Goal: Task Accomplishment & Management: Use online tool/utility

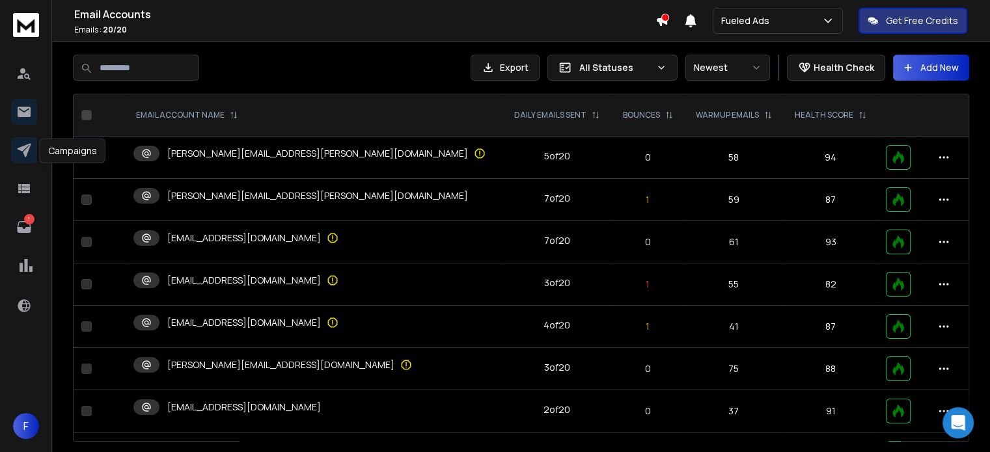
click at [16, 148] on icon at bounding box center [24, 151] width 16 height 16
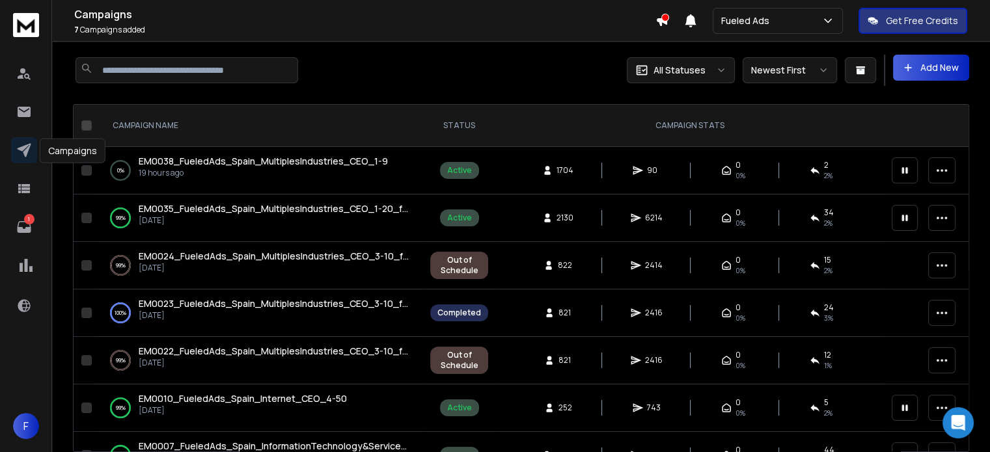
click at [307, 359] on p "[DATE]" at bounding box center [274, 363] width 271 height 10
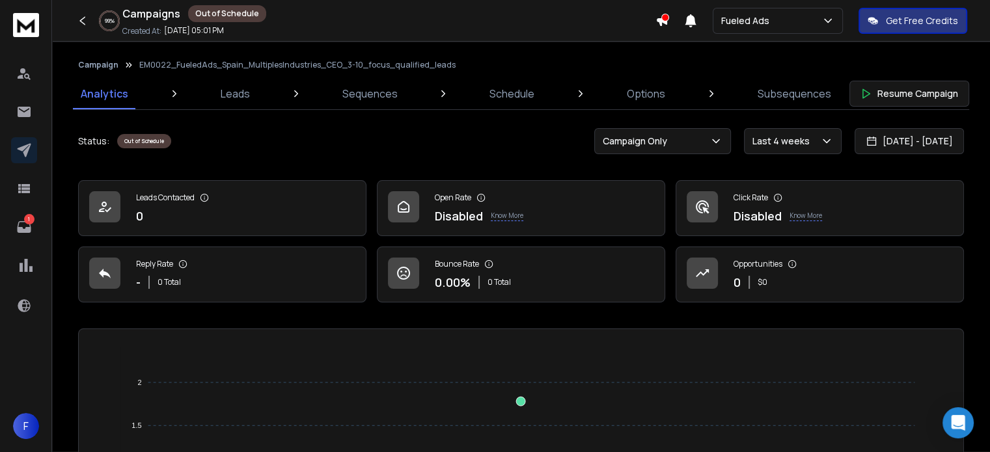
click at [303, 140] on div "Status: Out of Schedule Resume Campaign Campaign Only Last 4 weeks [DATE] - [DA…" at bounding box center [521, 141] width 886 height 26
click at [866, 142] on button "[DATE] - [DATE]" at bounding box center [909, 141] width 109 height 26
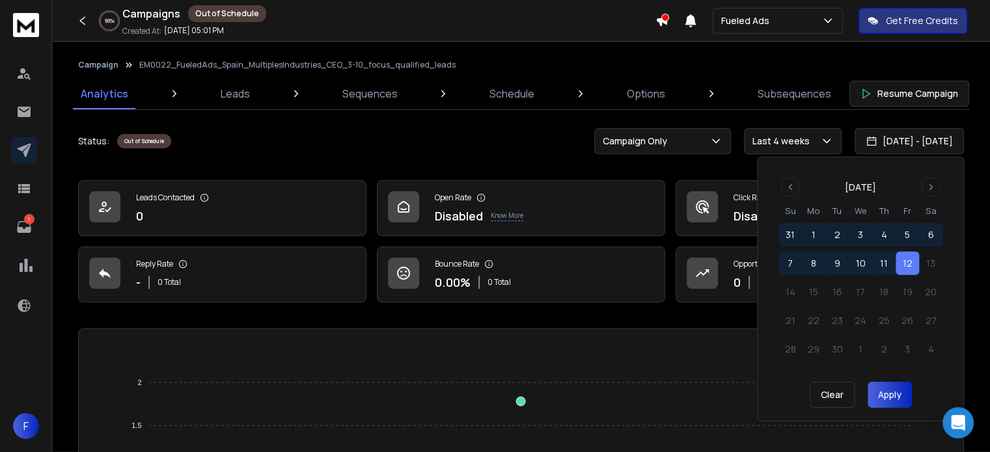
click at [373, 133] on div "Status: Out of Schedule Resume Campaign Campaign Only Last 4 weeks [DATE] - [DA…" at bounding box center [521, 141] width 886 height 26
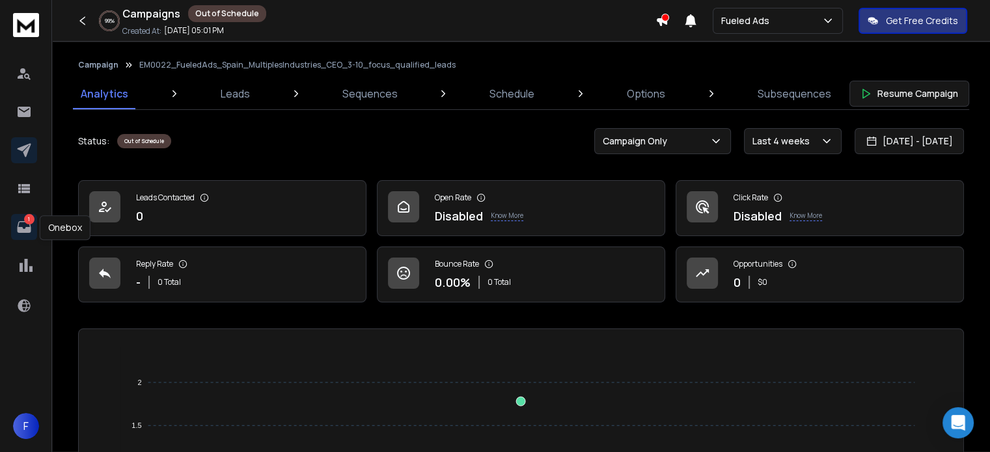
click at [23, 226] on icon at bounding box center [24, 227] width 16 height 16
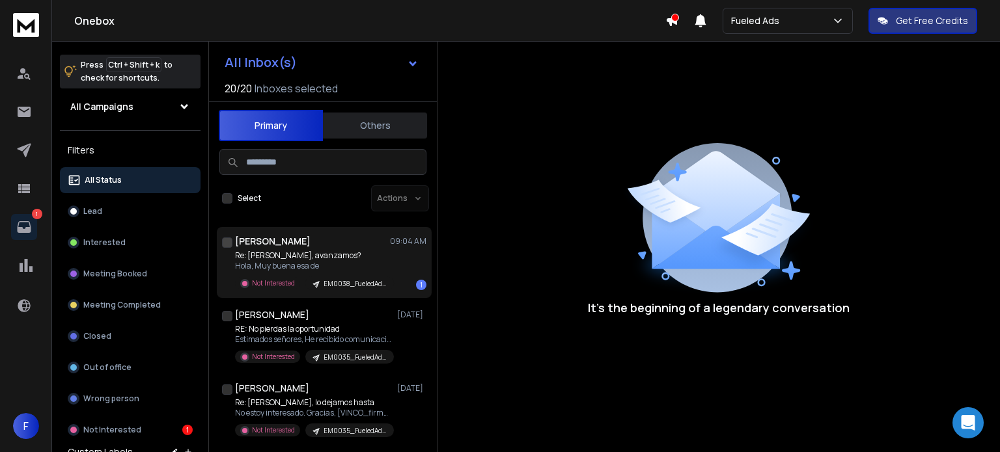
click at [341, 262] on p "Hola, Muy buena esa de" at bounding box center [313, 266] width 156 height 10
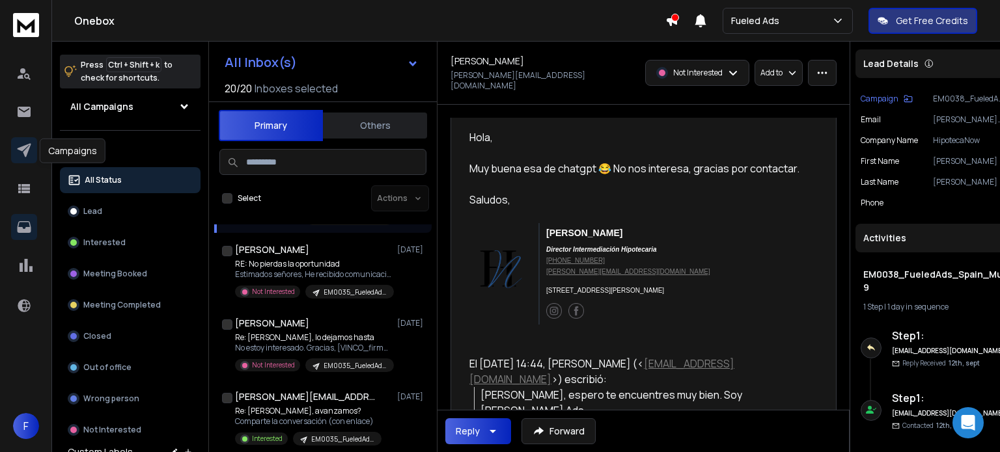
click at [12, 149] on link at bounding box center [24, 150] width 26 height 26
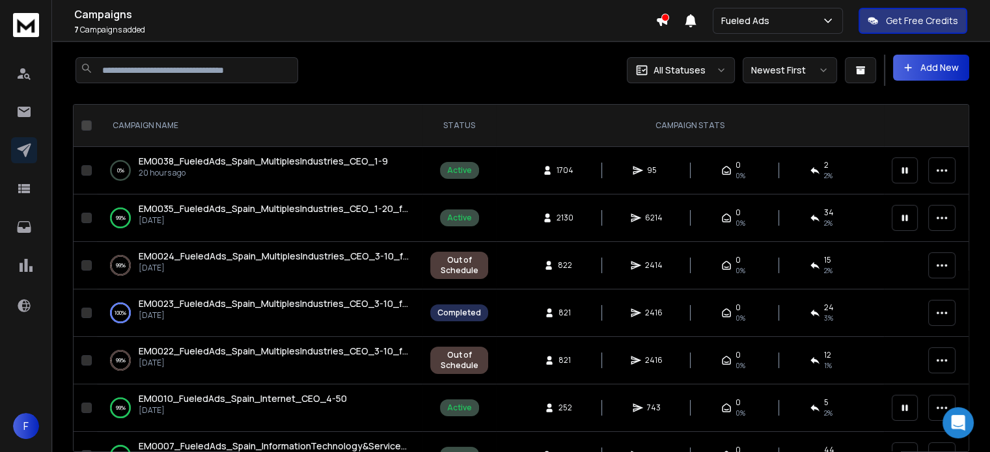
click at [187, 209] on span "EM0035_FueledAds_Spain_MultiplesIndustries_CEO_1-20_focus_guaranteed_results" at bounding box center [328, 208] width 379 height 12
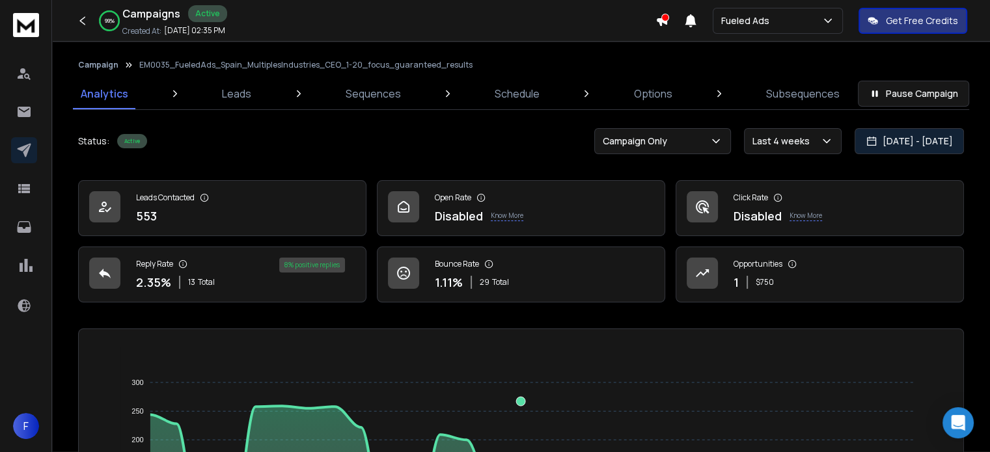
click at [855, 145] on button "[DATE] - [DATE]" at bounding box center [909, 141] width 109 height 26
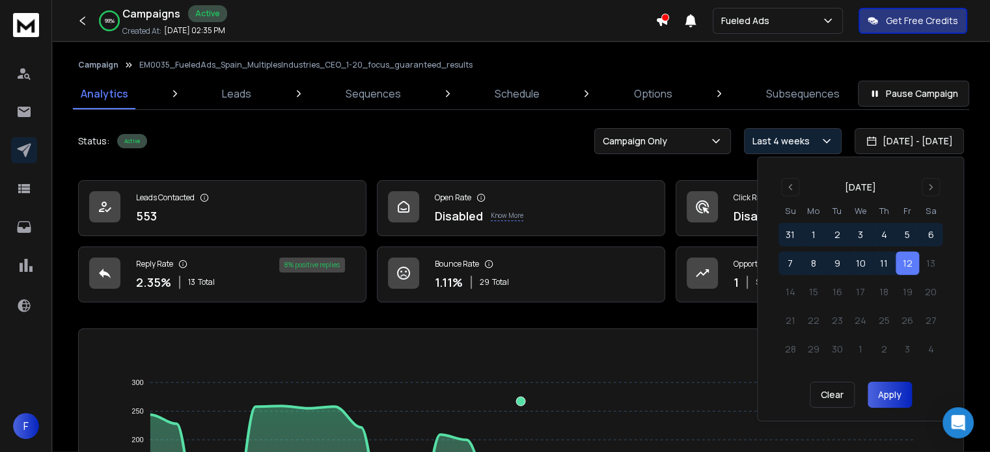
click at [820, 140] on icon "button" at bounding box center [826, 141] width 13 height 13
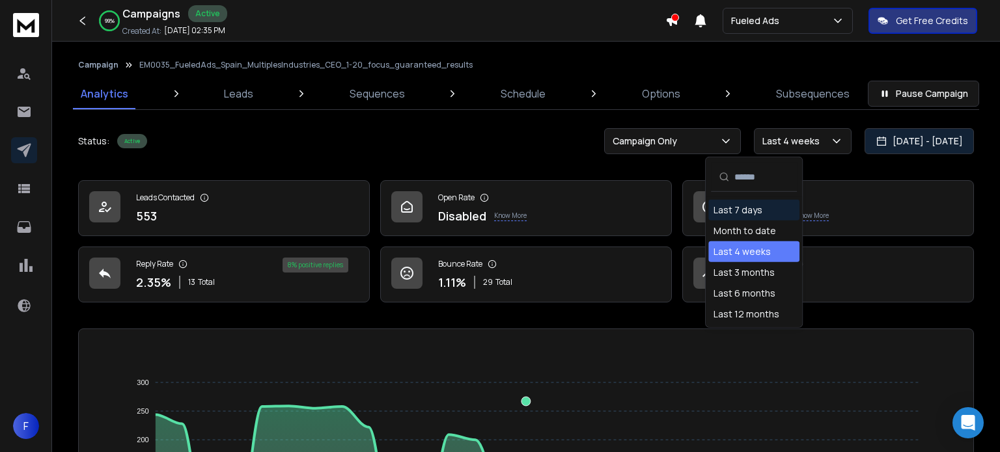
click at [872, 144] on button "[DATE] - [DATE]" at bounding box center [919, 141] width 109 height 26
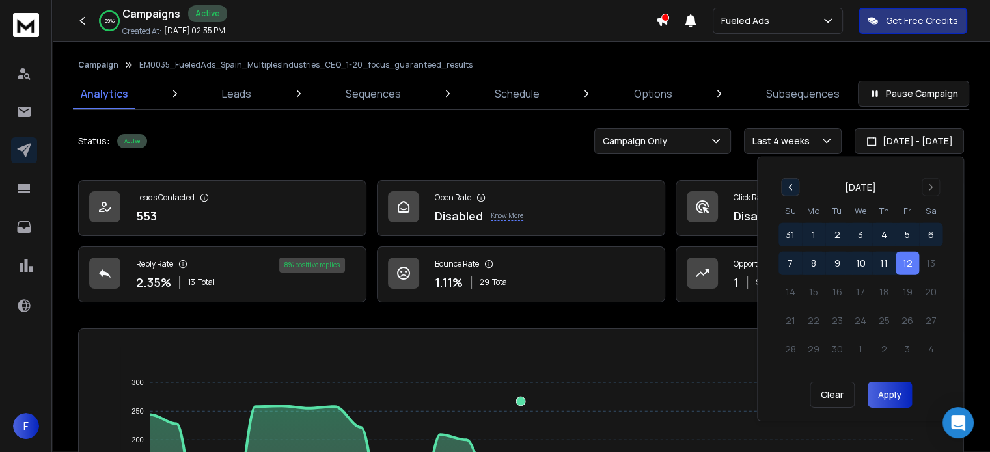
click at [794, 182] on icon "Go to previous month" at bounding box center [790, 187] width 10 height 10
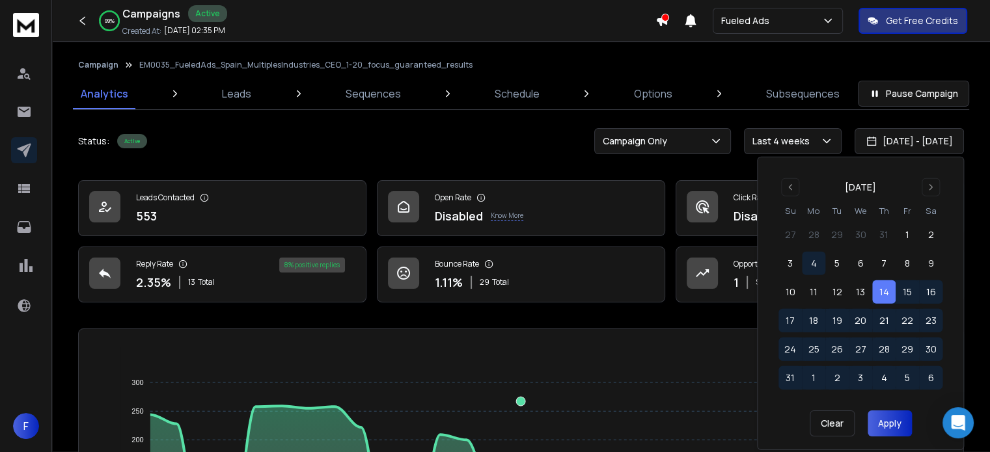
click at [815, 265] on button "4" at bounding box center [813, 263] width 23 height 23
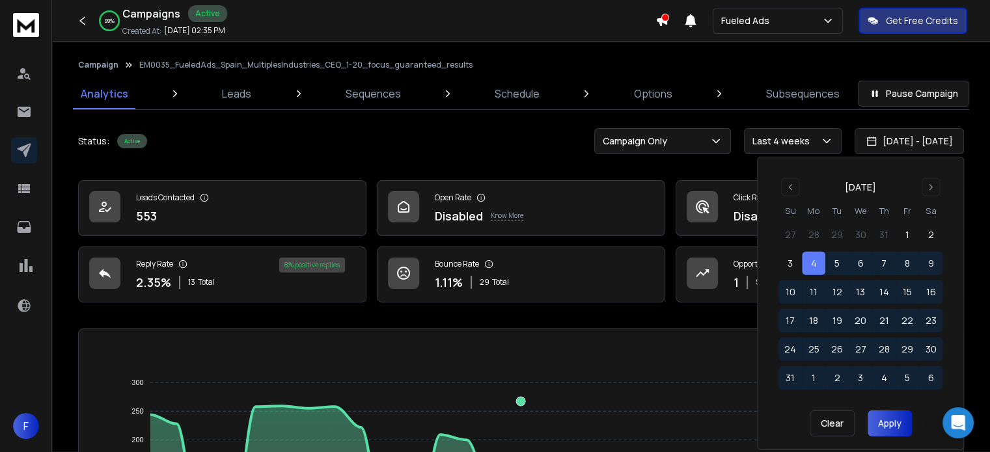
click at [794, 288] on button "10" at bounding box center [790, 292] width 23 height 23
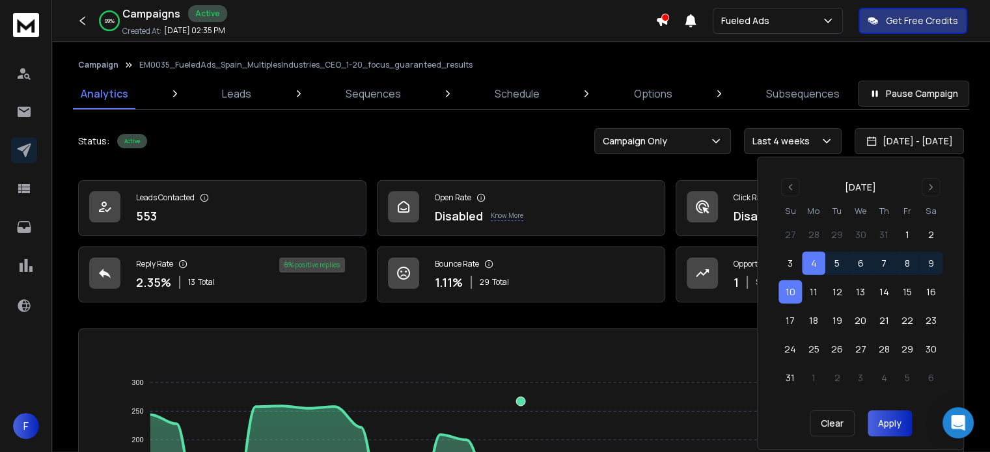
click at [881, 420] on button "Apply" at bounding box center [890, 424] width 44 height 26
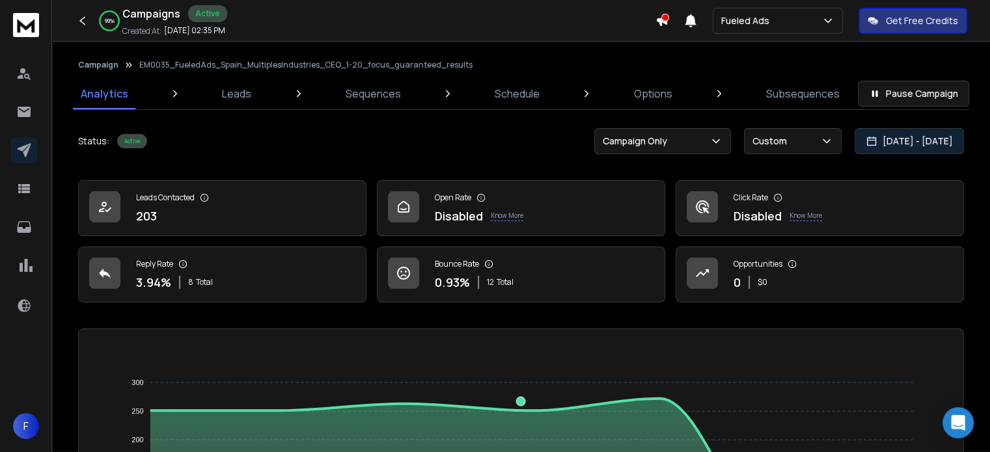
click at [855, 140] on button "[DATE] - [DATE]" at bounding box center [909, 141] width 109 height 26
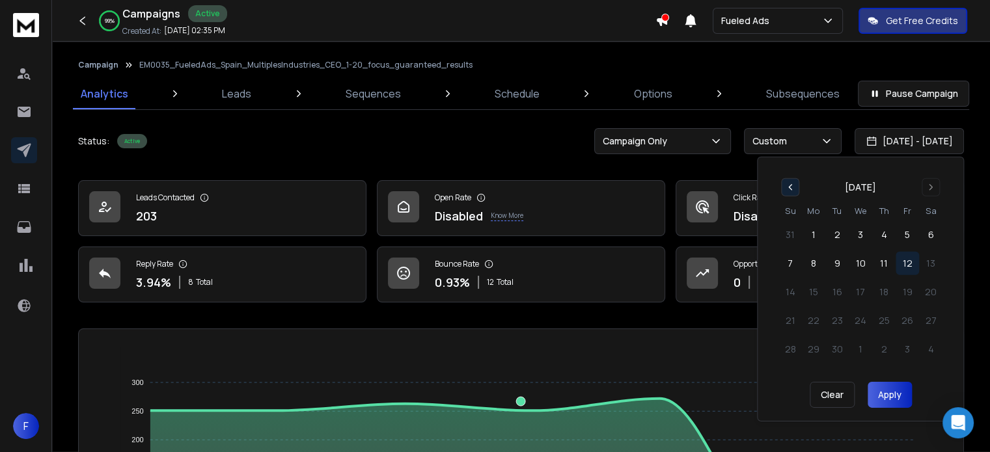
click at [795, 187] on icon "Go to previous month" at bounding box center [790, 187] width 10 height 10
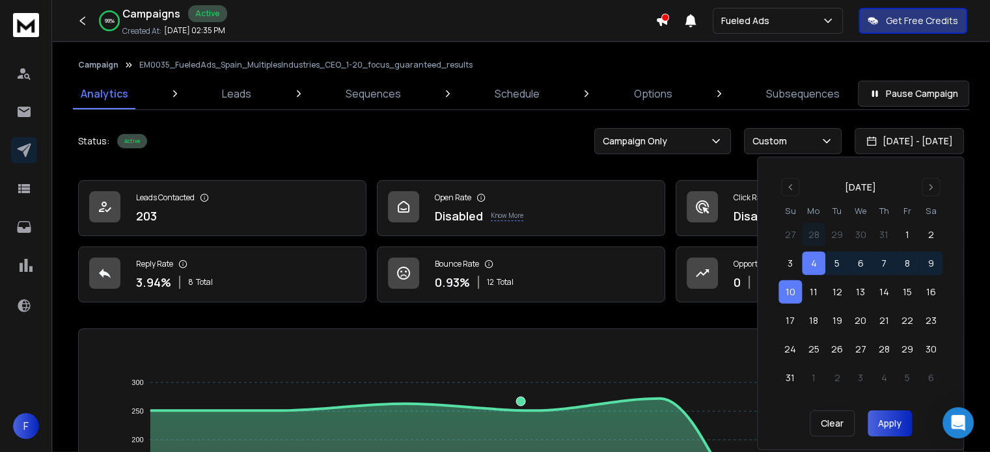
click at [812, 234] on button "28" at bounding box center [813, 234] width 23 height 23
click at [794, 260] on button "3" at bounding box center [790, 263] width 23 height 23
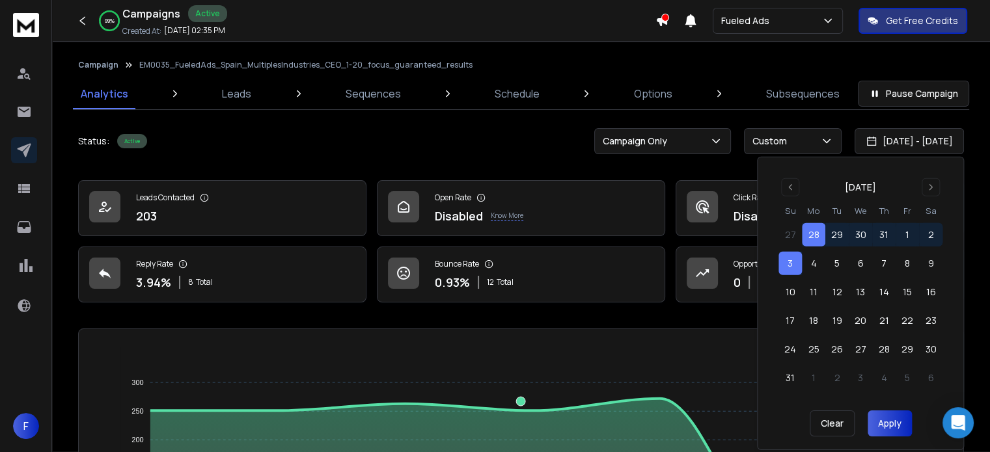
click at [893, 432] on button "Apply" at bounding box center [890, 424] width 44 height 26
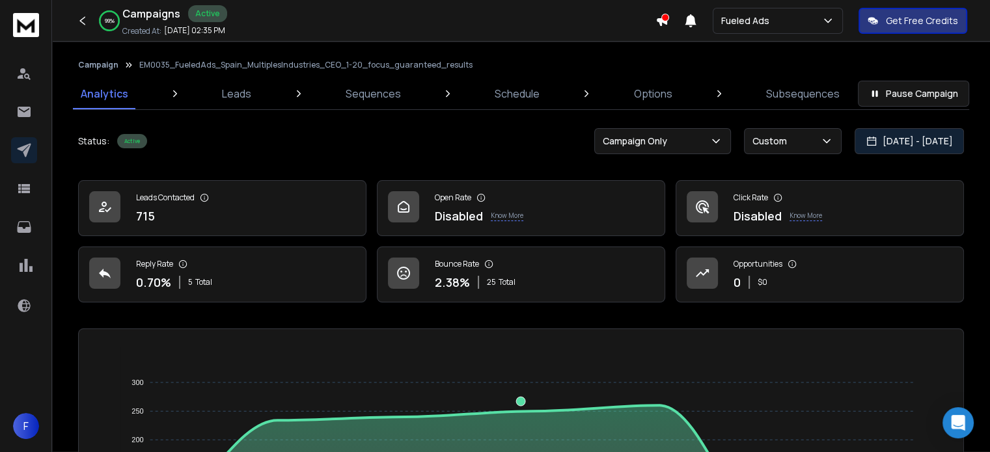
click at [862, 137] on button "[DATE] - [DATE]" at bounding box center [909, 141] width 109 height 26
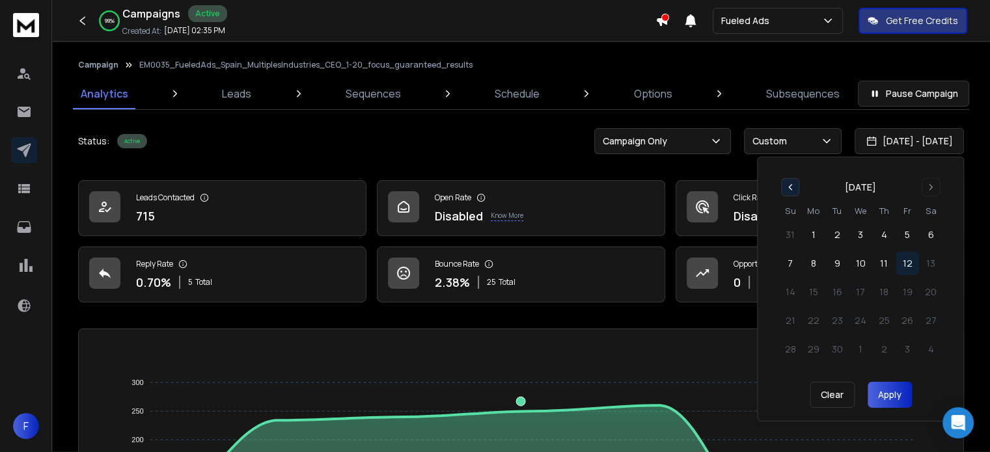
click at [788, 191] on icon "Go to previous month" at bounding box center [790, 187] width 10 height 10
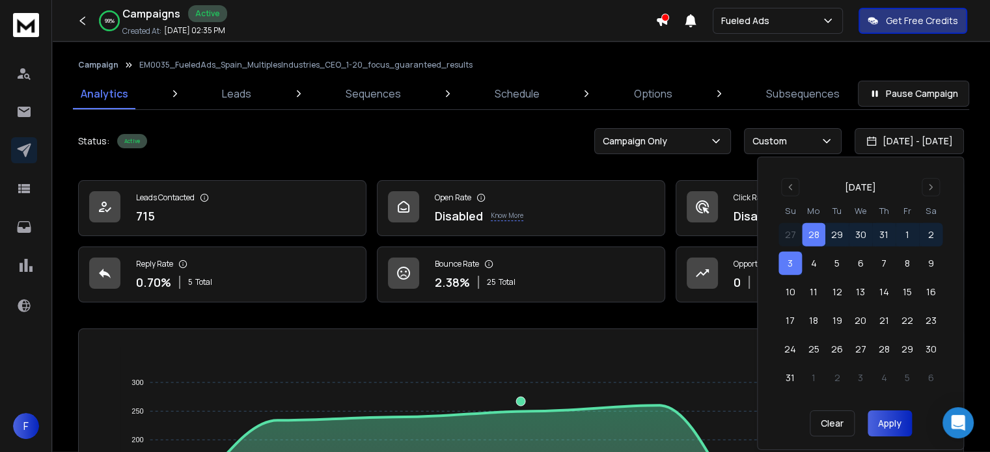
click at [790, 240] on button "27" at bounding box center [790, 234] width 23 height 23
click at [929, 235] on button "2" at bounding box center [930, 234] width 23 height 23
click at [906, 416] on button "Apply" at bounding box center [890, 424] width 44 height 26
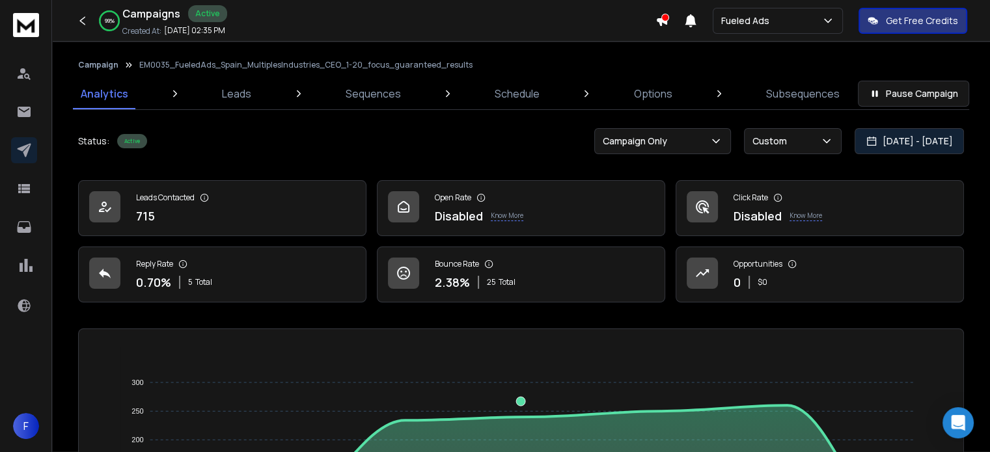
click at [870, 146] on button "[DATE] - [DATE]" at bounding box center [909, 141] width 109 height 26
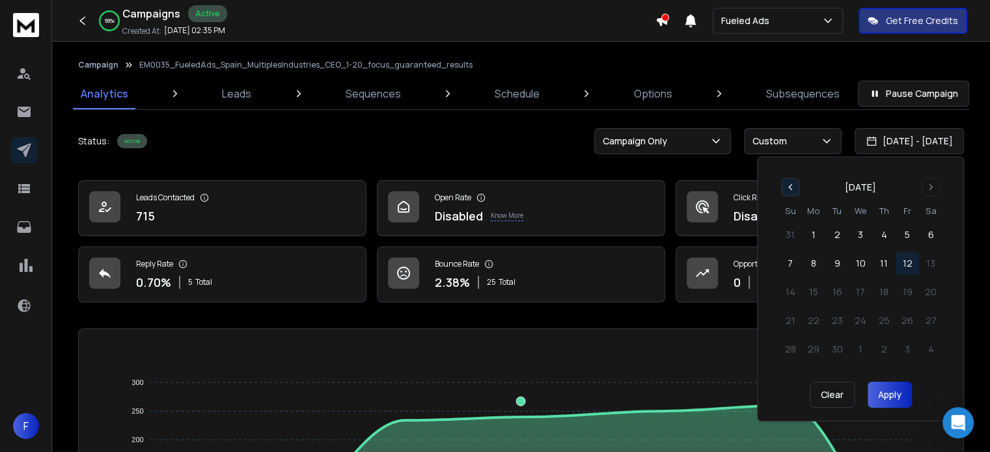
click at [795, 189] on icon "Go to previous month" at bounding box center [790, 187] width 10 height 10
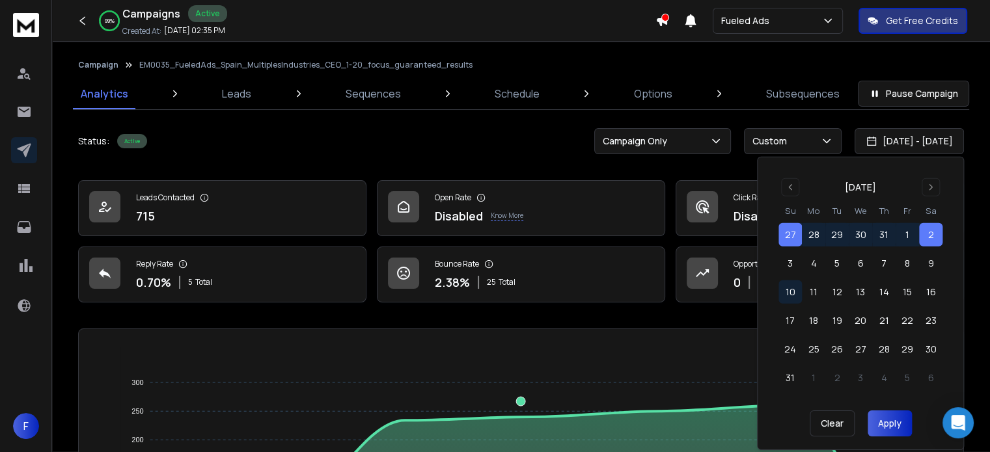
click at [795, 296] on button "10" at bounding box center [790, 292] width 23 height 23
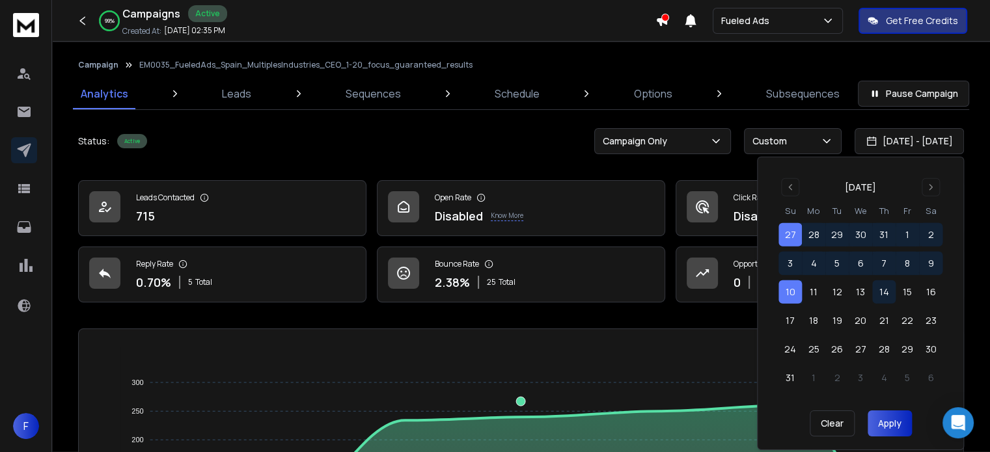
click at [883, 287] on button "14" at bounding box center [883, 292] width 23 height 23
click at [813, 286] on button "11" at bounding box center [813, 292] width 23 height 23
click at [794, 314] on button "17" at bounding box center [790, 320] width 23 height 23
click at [807, 292] on button "11" at bounding box center [813, 292] width 23 height 23
click at [831, 421] on button "Clear" at bounding box center [832, 424] width 45 height 26
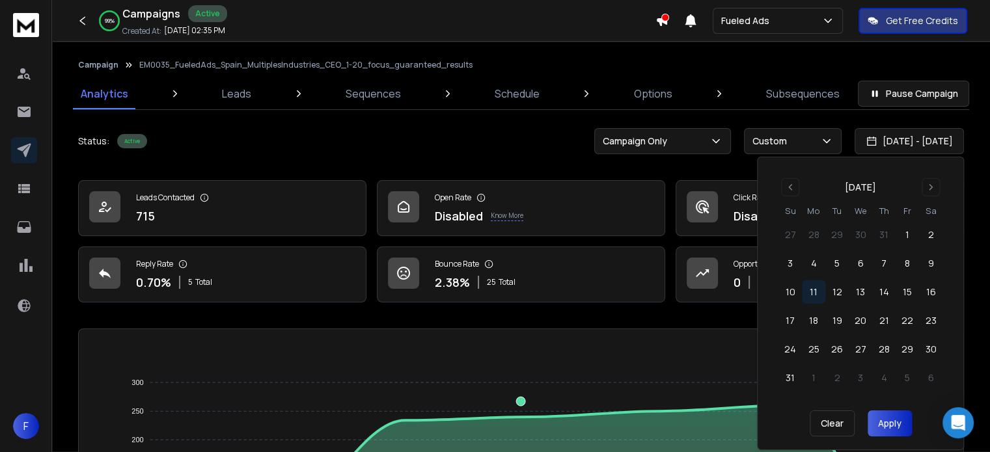
click at [816, 293] on button "11" at bounding box center [813, 292] width 23 height 23
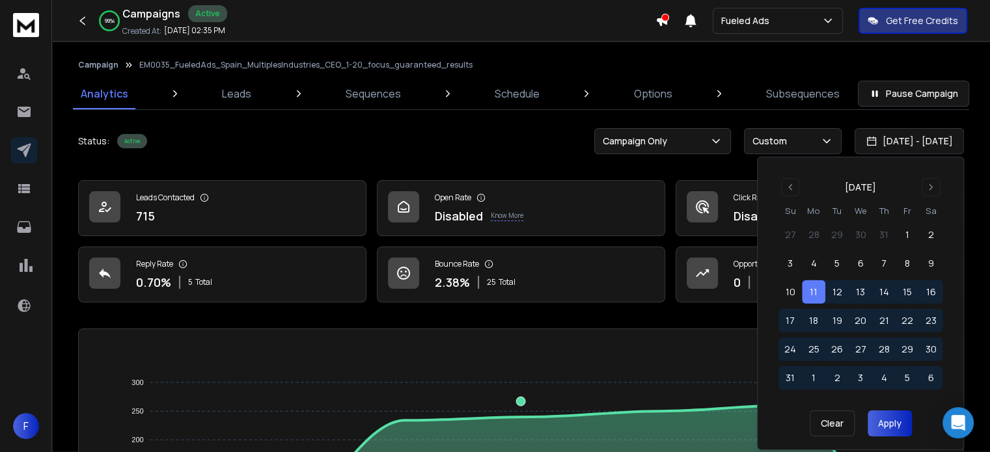
click at [792, 325] on button "17" at bounding box center [790, 320] width 23 height 23
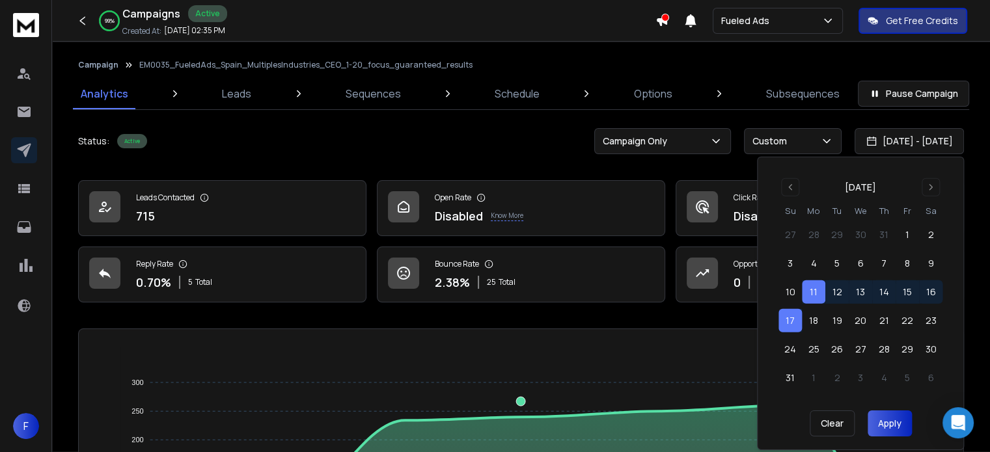
click at [874, 422] on button "Apply" at bounding box center [890, 424] width 44 height 26
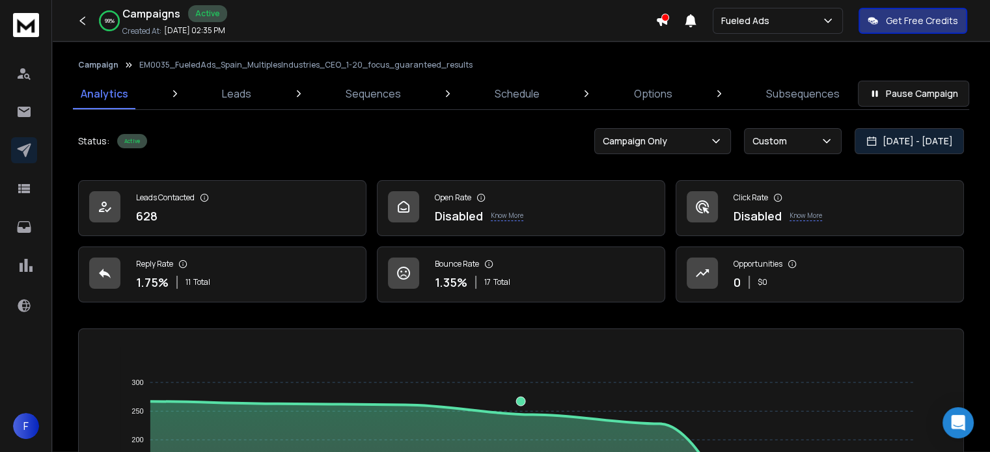
click at [874, 140] on button "[DATE] - [DATE]" at bounding box center [909, 141] width 109 height 26
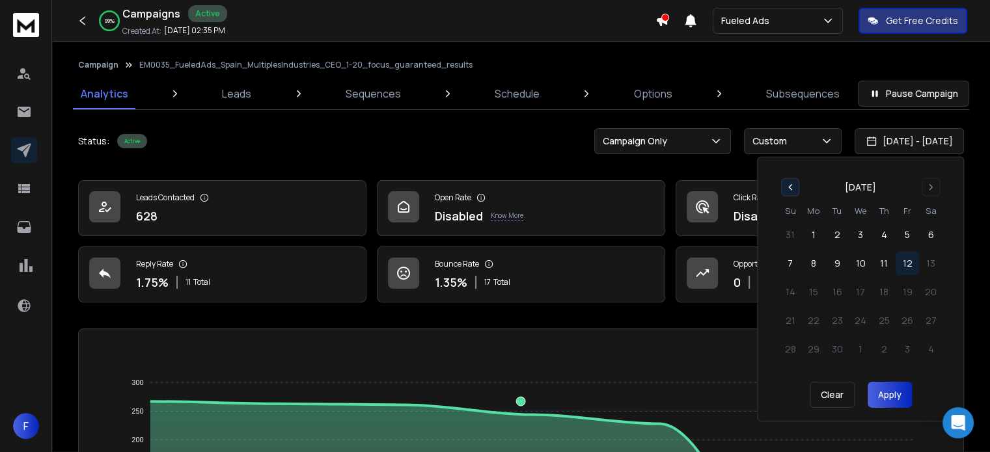
click at [794, 186] on icon "Go to previous month" at bounding box center [790, 187] width 10 height 10
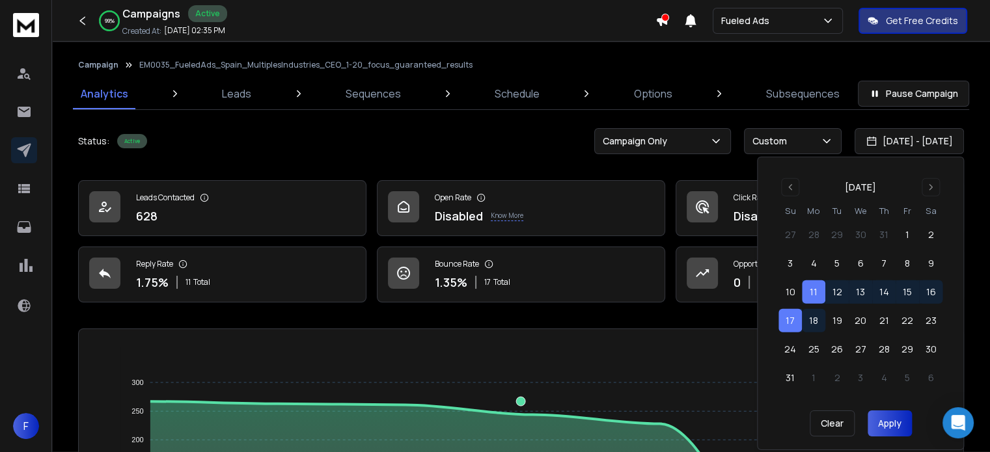
click at [811, 319] on button "18" at bounding box center [813, 320] width 23 height 23
click at [793, 342] on button "24" at bounding box center [790, 349] width 23 height 23
click at [811, 320] on button "18" at bounding box center [813, 320] width 23 height 23
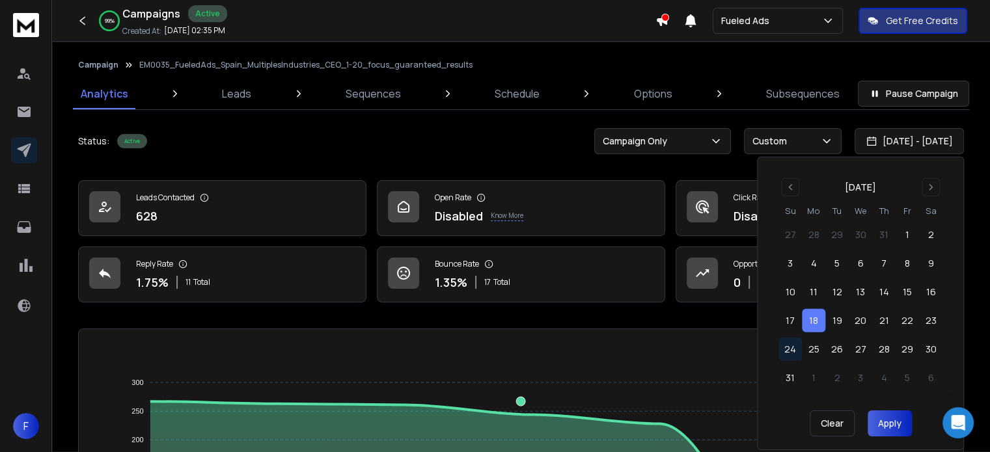
click at [784, 353] on button "24" at bounding box center [790, 349] width 23 height 23
click at [887, 416] on button "Apply" at bounding box center [890, 424] width 44 height 26
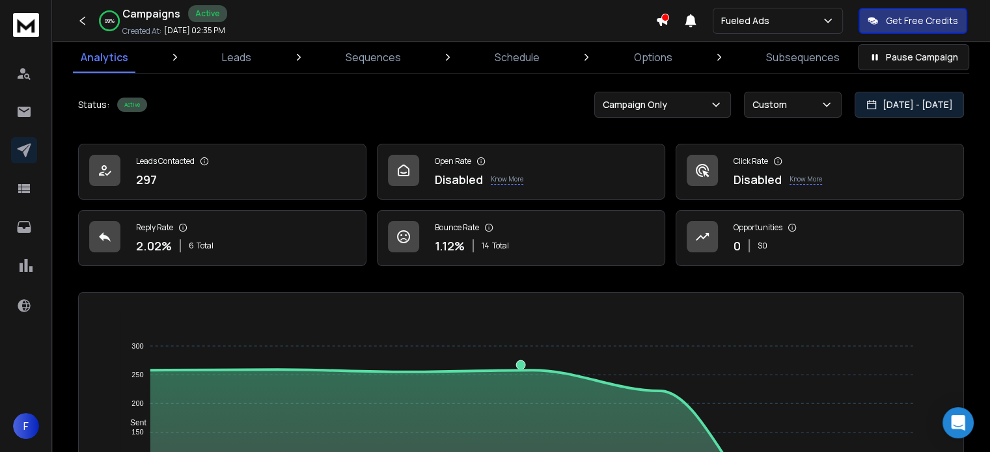
scroll to position [14, 0]
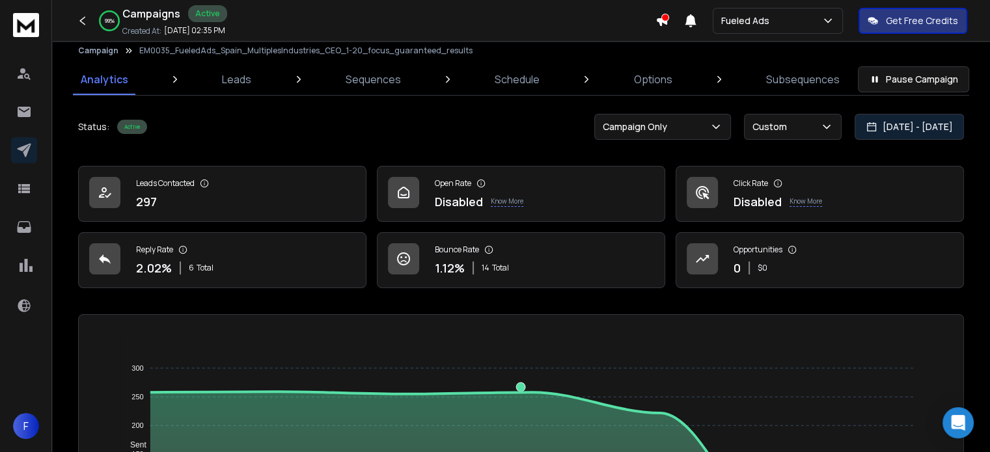
click at [855, 120] on button "[DATE] - [DATE]" at bounding box center [909, 127] width 109 height 26
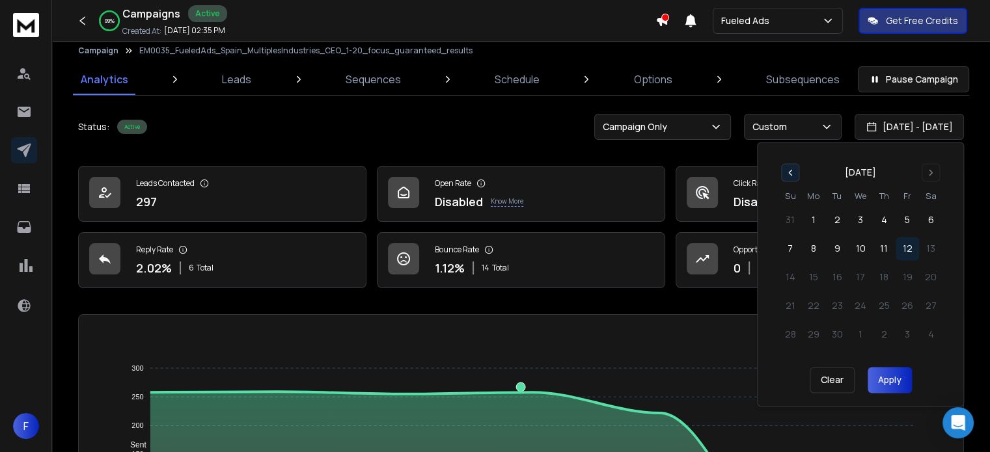
click at [792, 173] on icon "Go to previous month" at bounding box center [790, 172] width 10 height 10
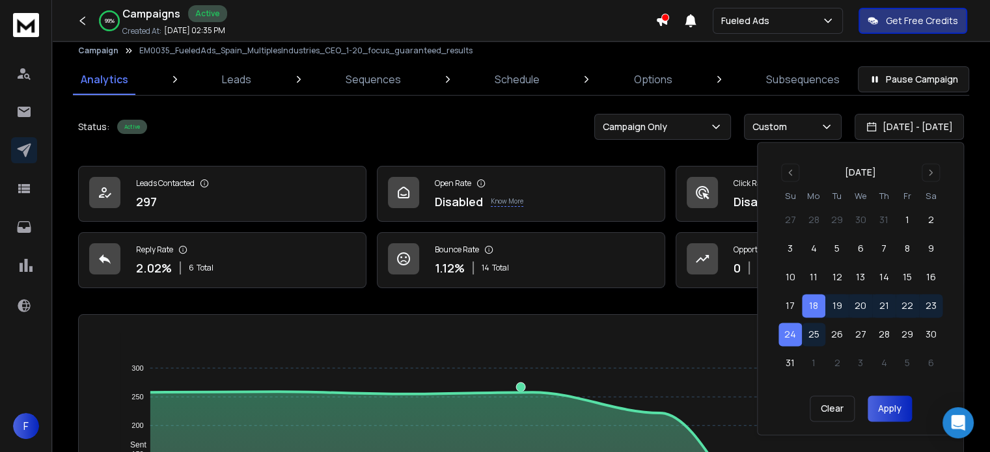
click at [813, 331] on button "25" at bounding box center [813, 335] width 23 height 23
click at [780, 364] on button "31" at bounding box center [790, 363] width 23 height 23
click at [817, 333] on button "25" at bounding box center [813, 335] width 23 height 23
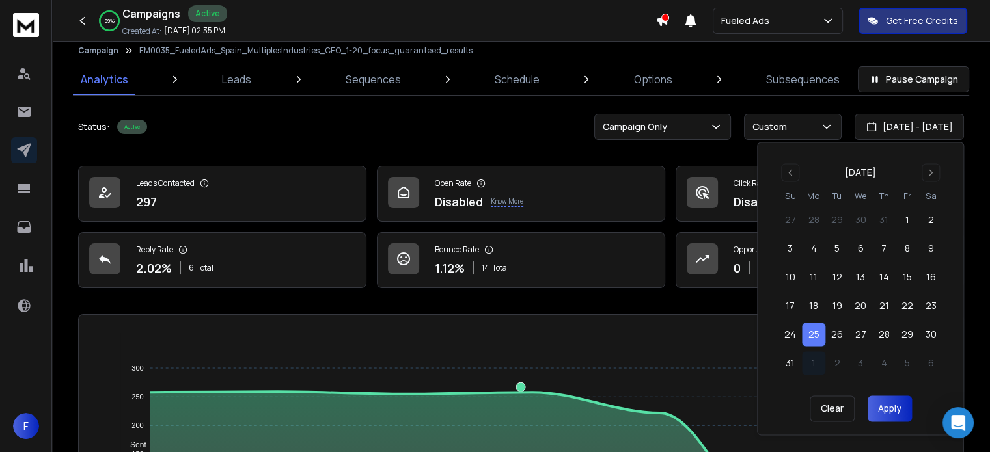
drag, startPoint x: 789, startPoint y: 362, endPoint x: 817, endPoint y: 372, distance: 29.6
click at [791, 363] on button "31" at bounding box center [790, 363] width 23 height 23
click at [889, 415] on button "Apply" at bounding box center [890, 409] width 44 height 26
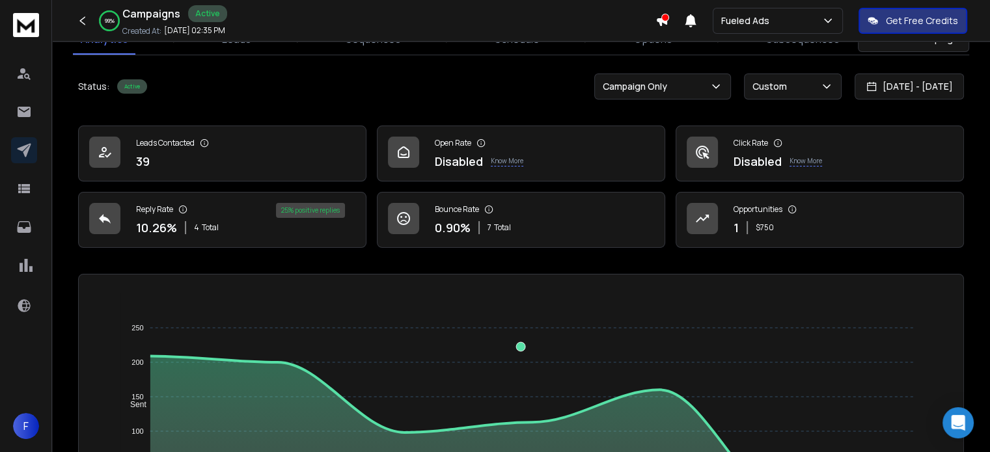
scroll to position [0, 0]
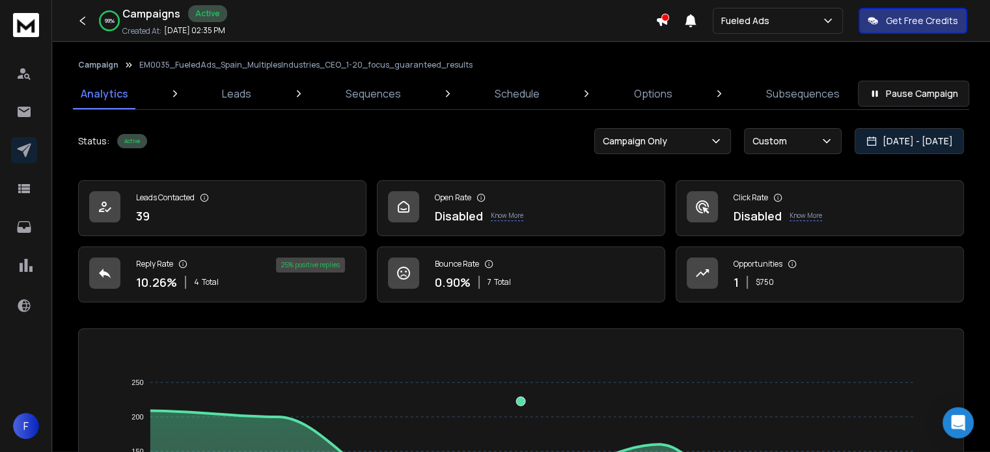
click at [855, 141] on button "[DATE] - [DATE]" at bounding box center [909, 141] width 109 height 26
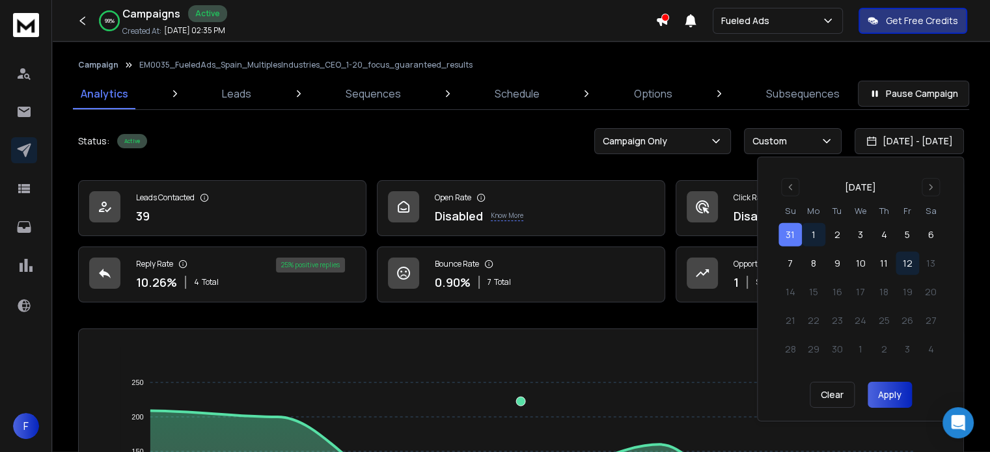
click at [810, 230] on button "1" at bounding box center [813, 234] width 23 height 23
click at [786, 257] on button "7" at bounding box center [790, 263] width 23 height 23
click at [870, 393] on button "Apply" at bounding box center [890, 395] width 44 height 26
